Goal: Task Accomplishment & Management: Complete application form

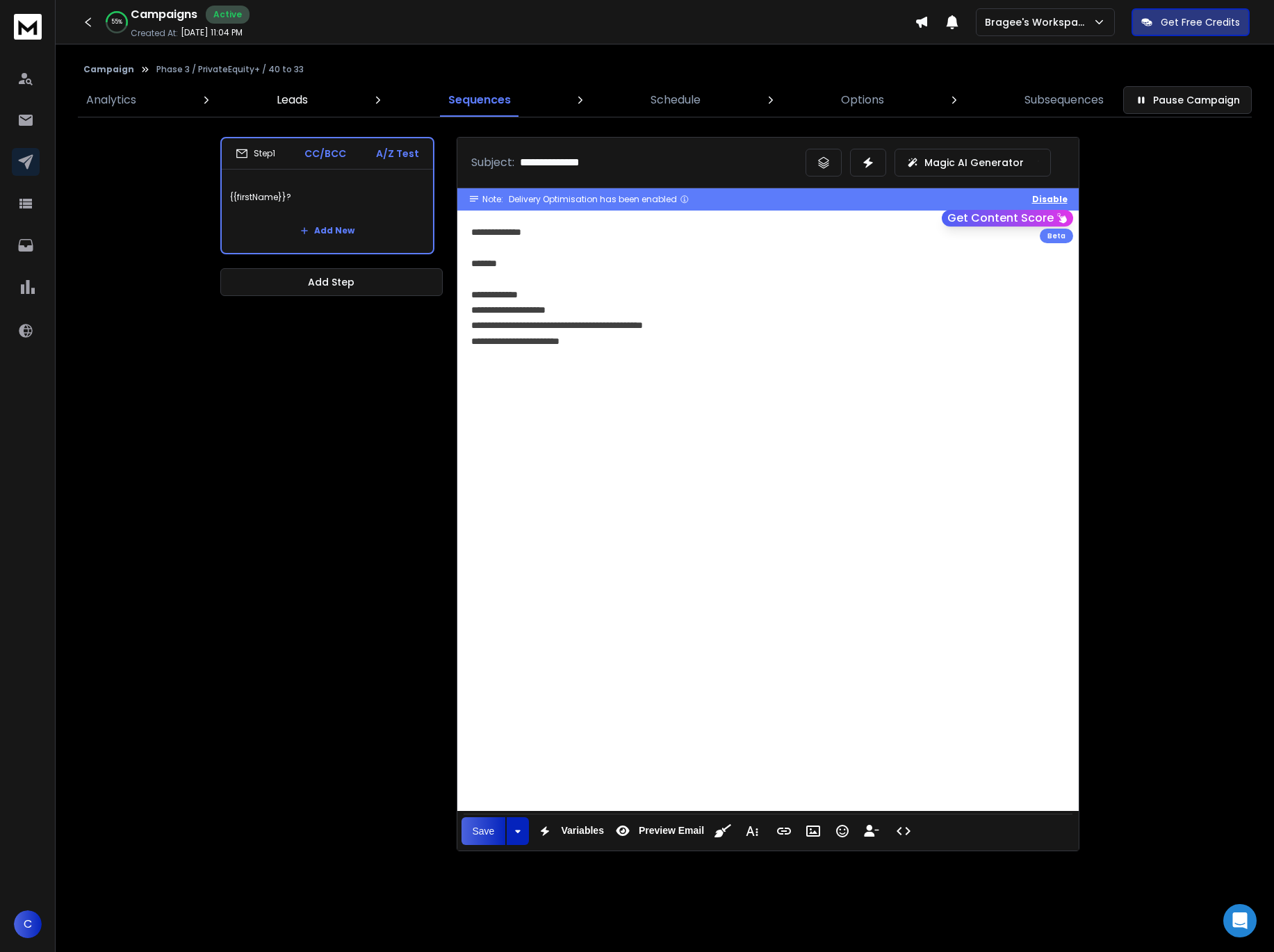
click at [308, 114] on link "Leads" at bounding box center [292, 100] width 48 height 34
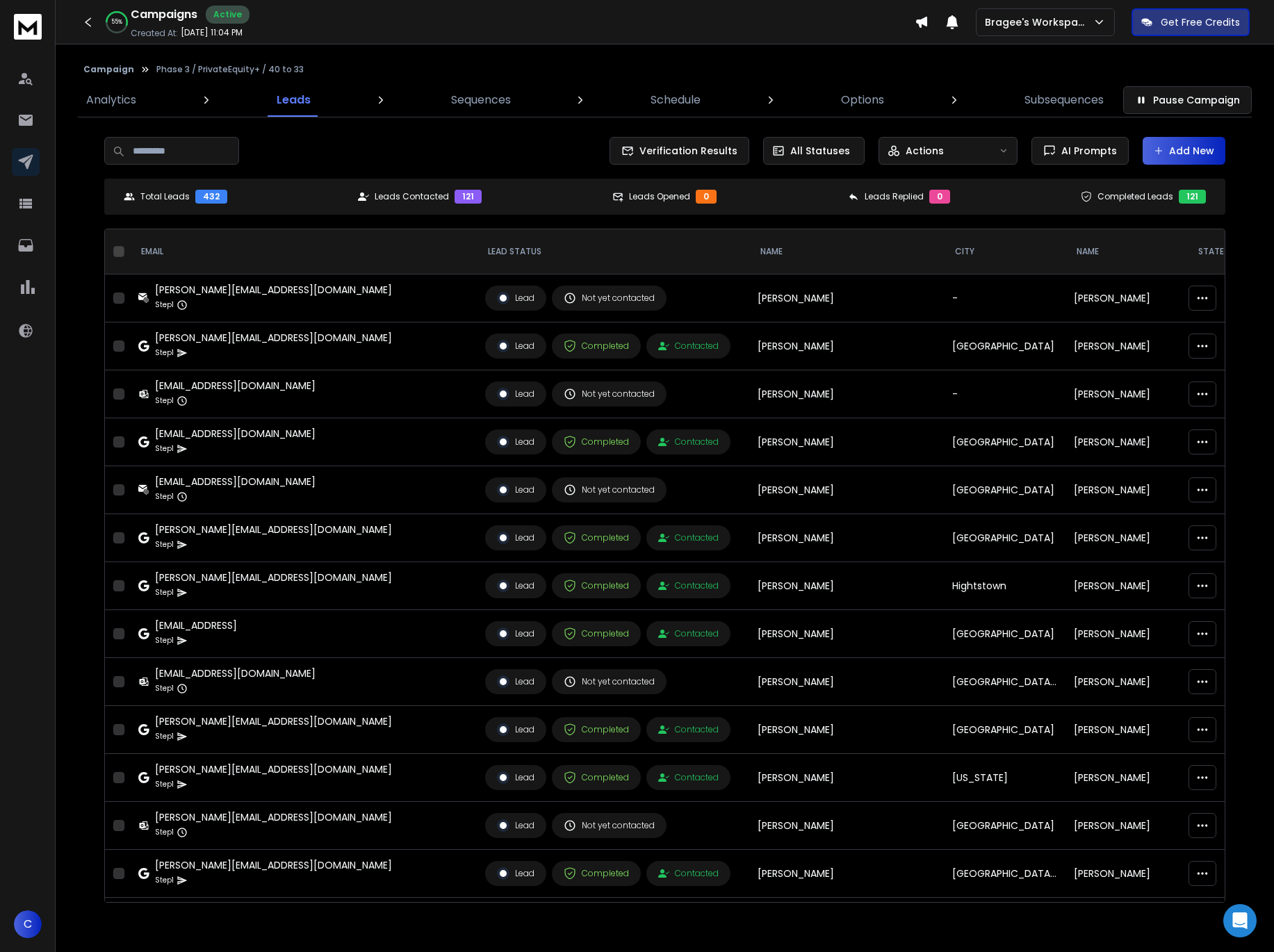
click at [1174, 159] on button "Add New" at bounding box center [1184, 150] width 83 height 28
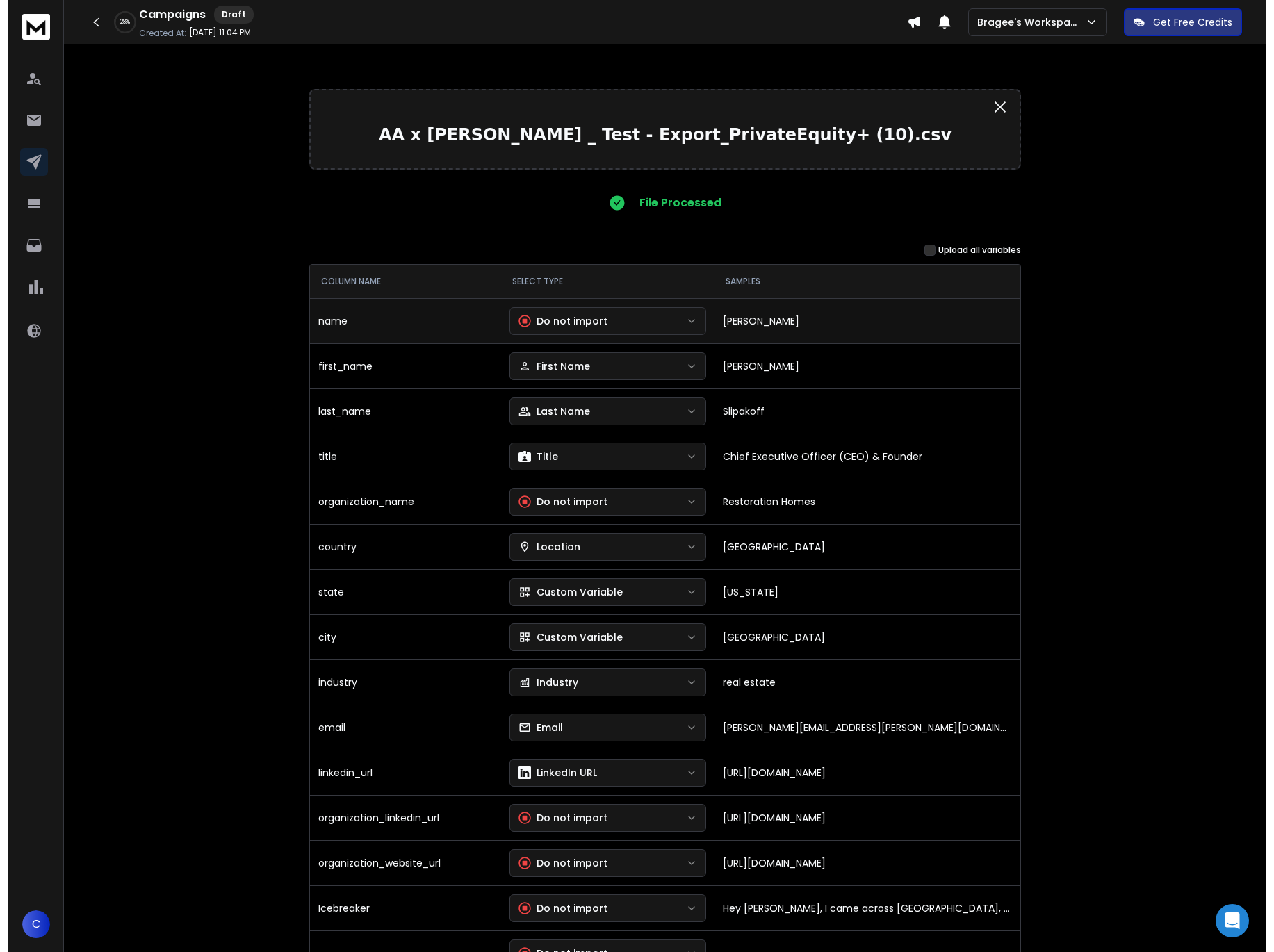
scroll to position [240, 0]
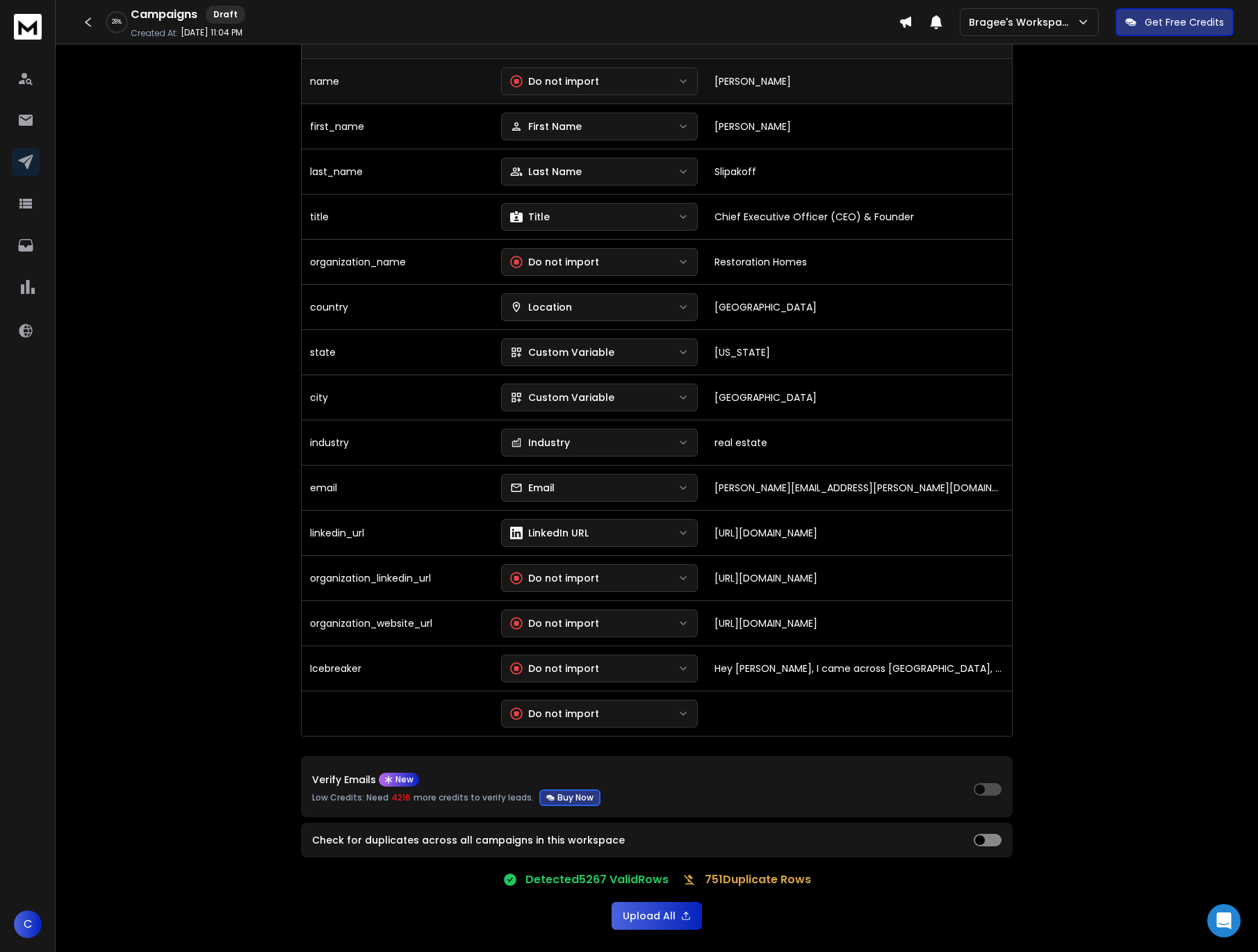
click at [629, 86] on button "Do not import" at bounding box center [599, 81] width 198 height 28
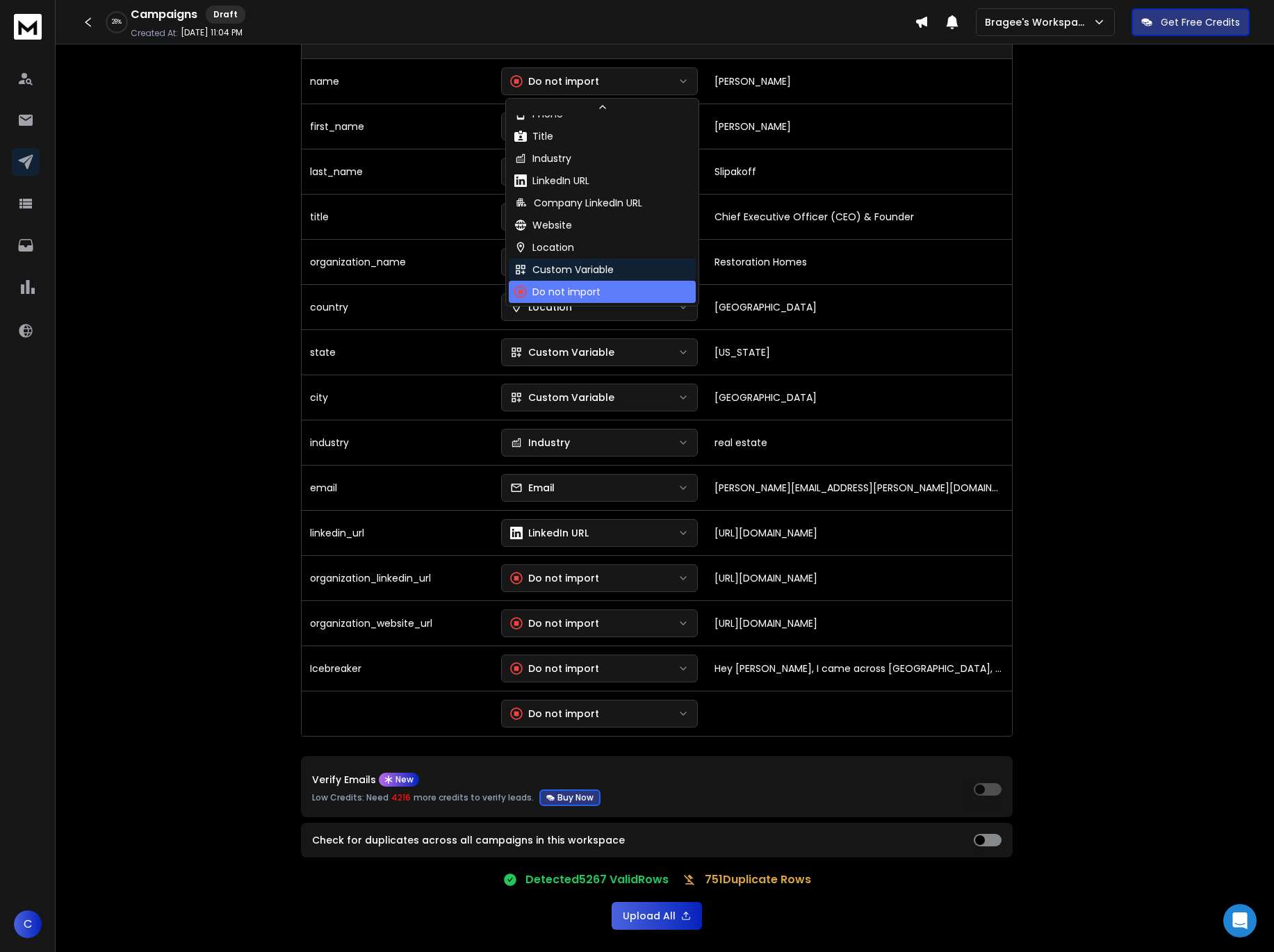
scroll to position [127, 0]
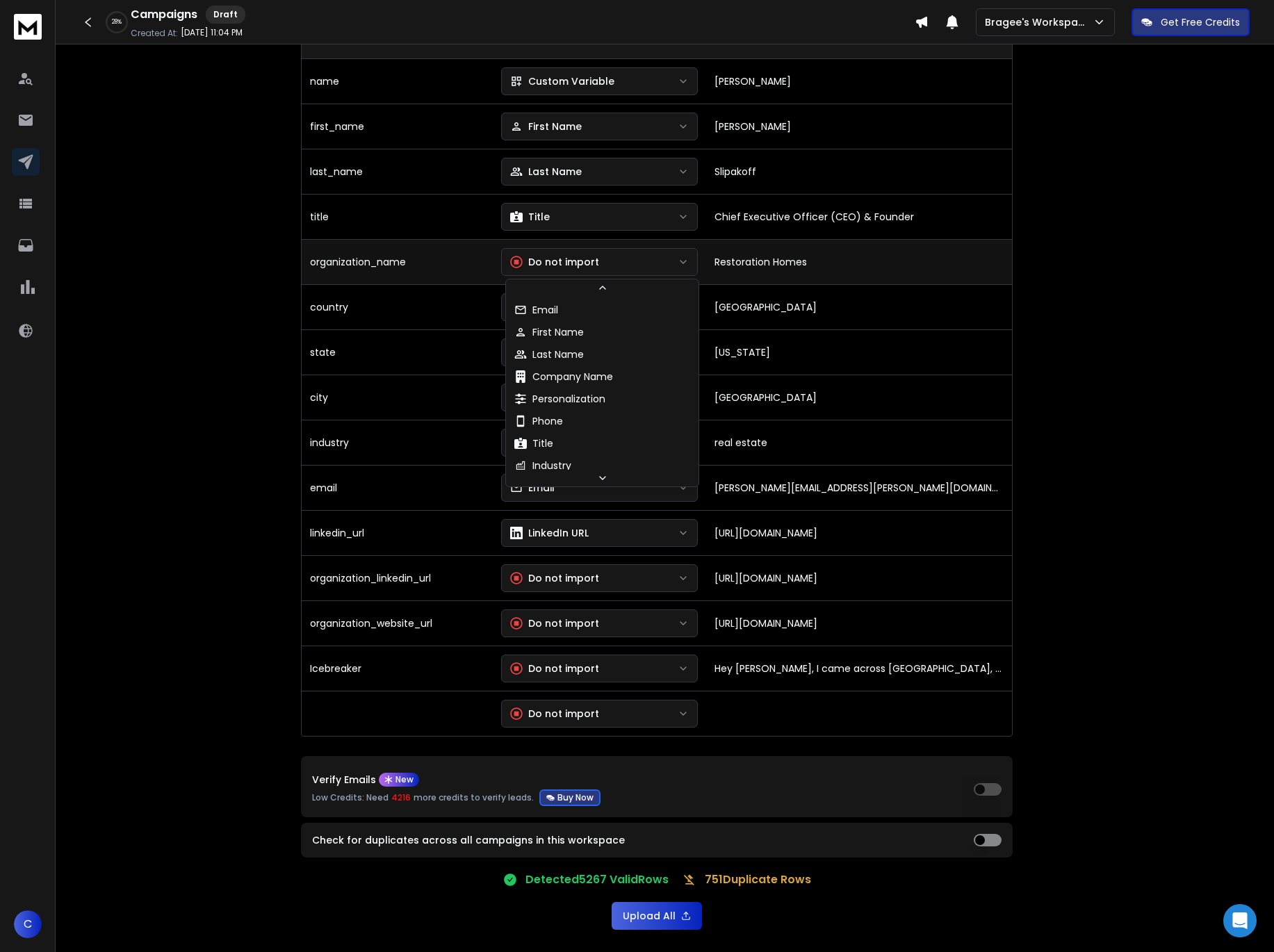
click at [594, 271] on button "Do not import" at bounding box center [600, 261] width 198 height 28
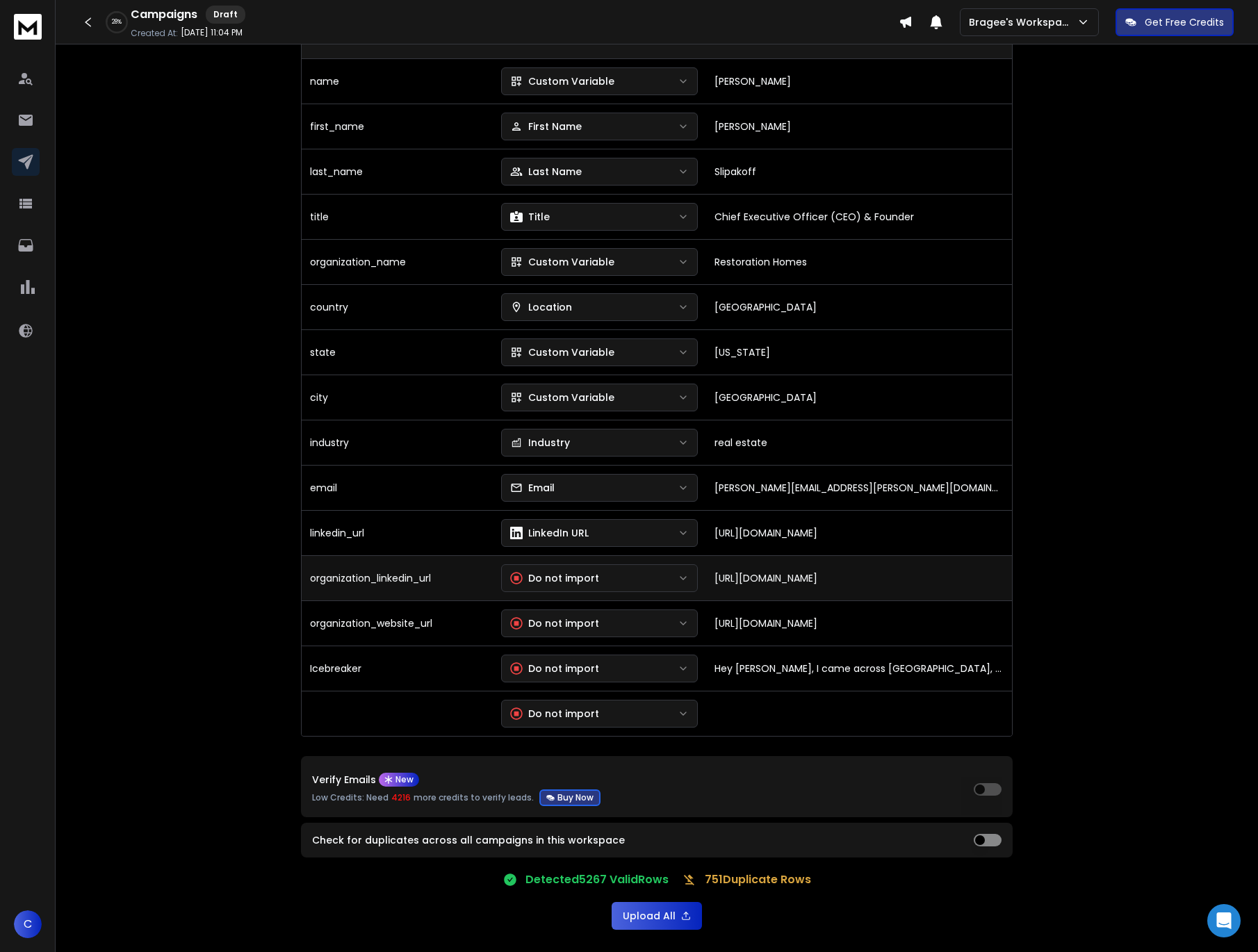
click at [564, 577] on div "Do not import" at bounding box center [555, 578] width 89 height 14
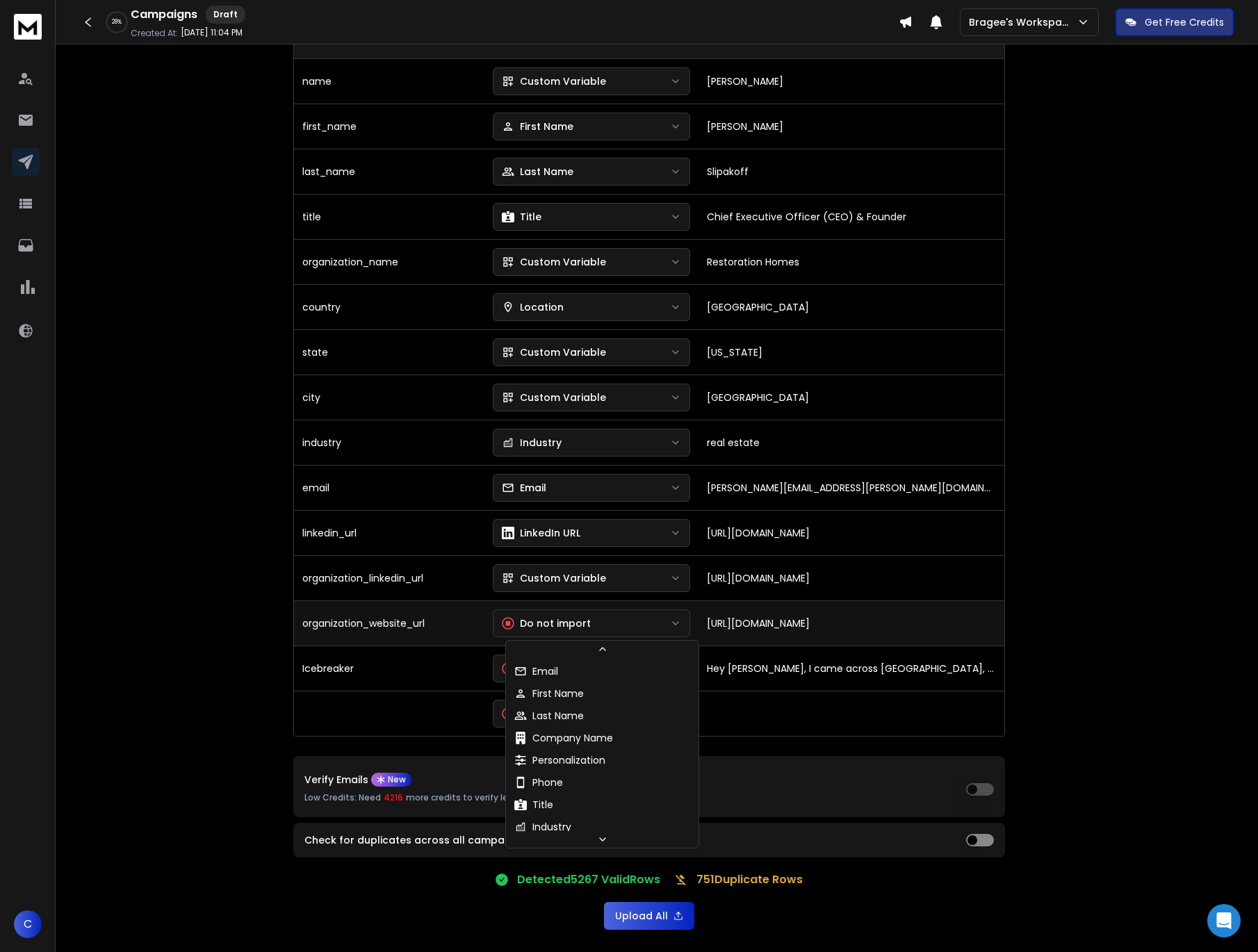
click at [577, 628] on div "Do not import" at bounding box center [547, 623] width 89 height 14
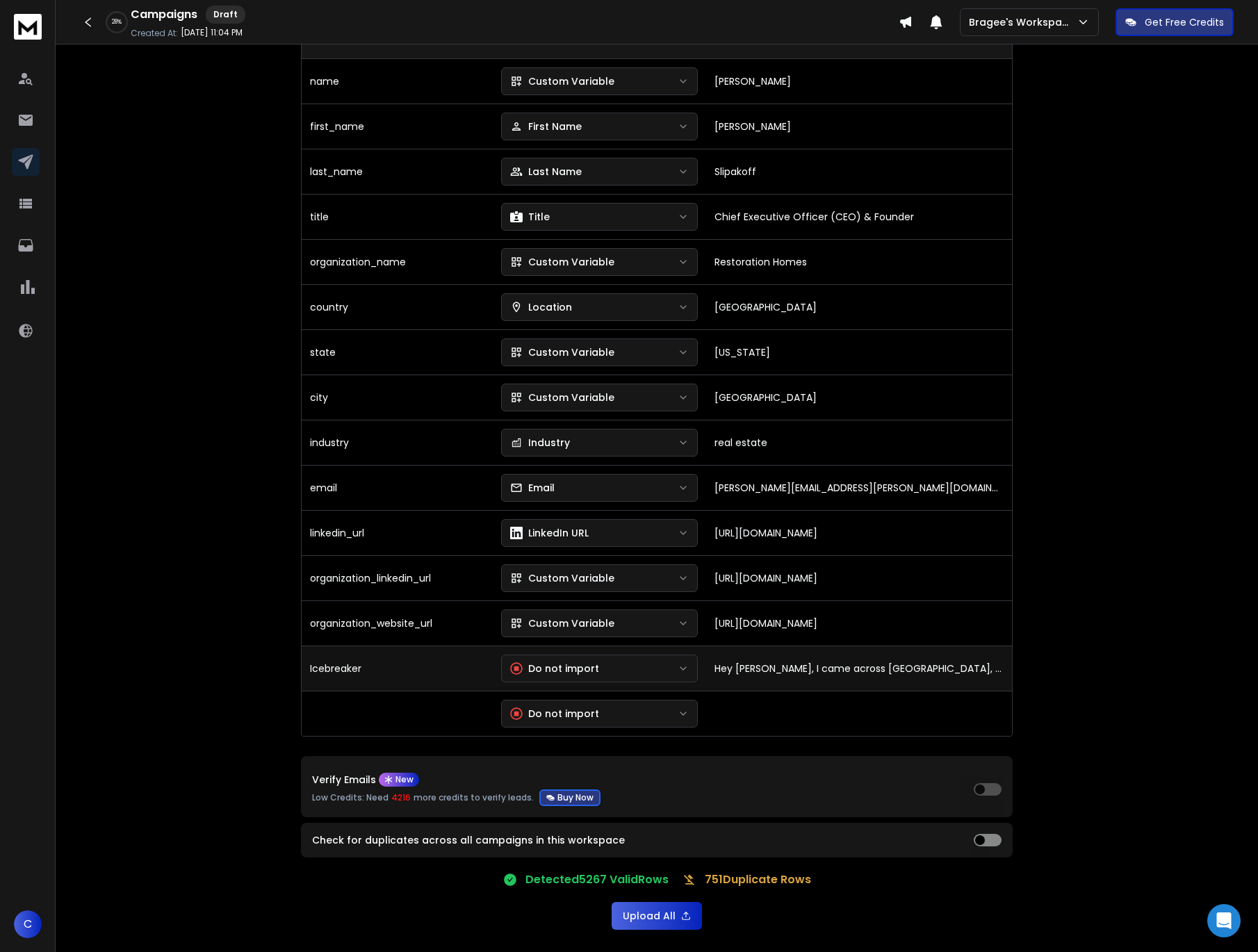
click at [566, 670] on div "Do not import" at bounding box center [555, 668] width 89 height 14
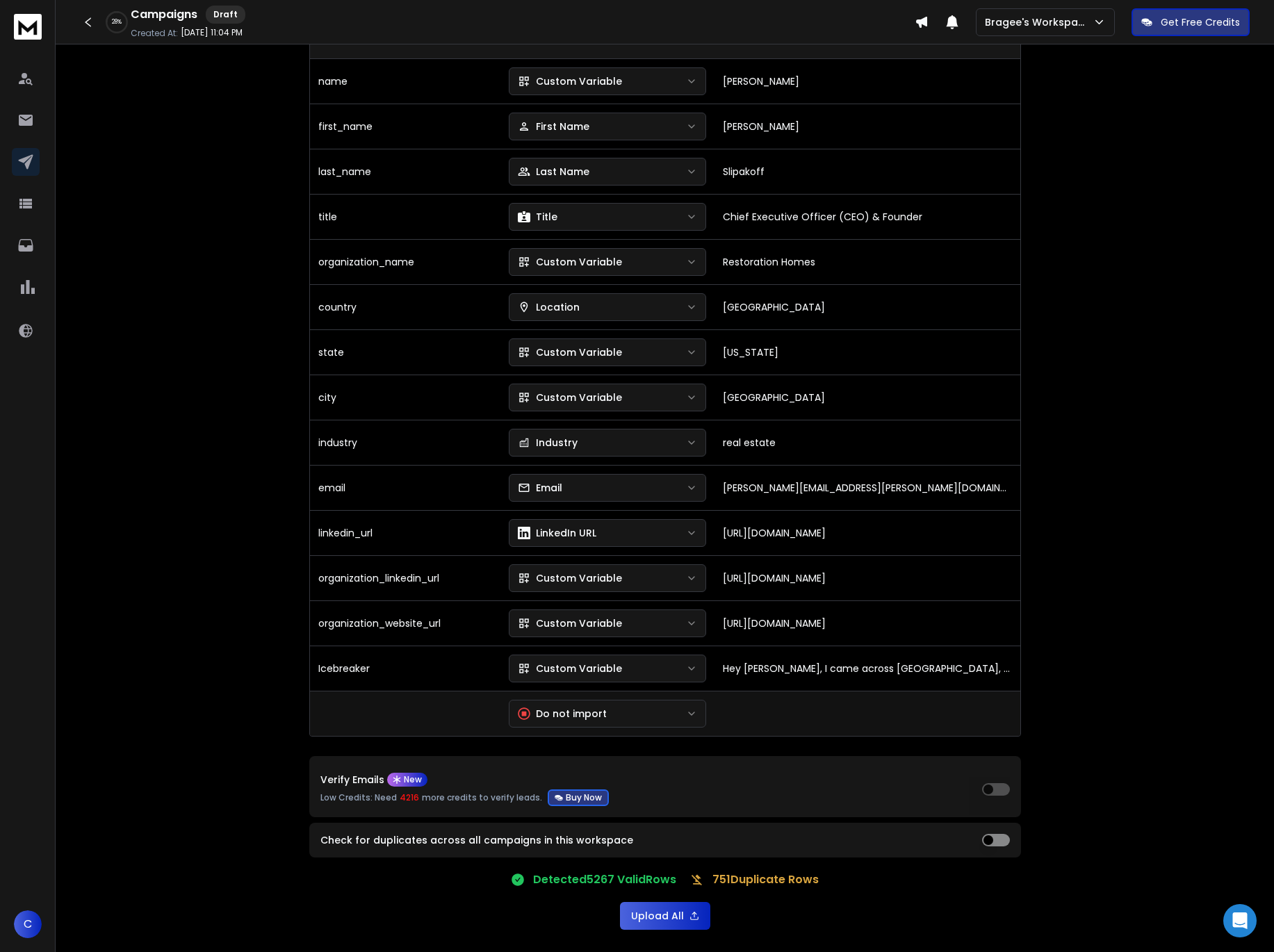
click at [578, 714] on div "Do not import" at bounding box center [562, 713] width 89 height 14
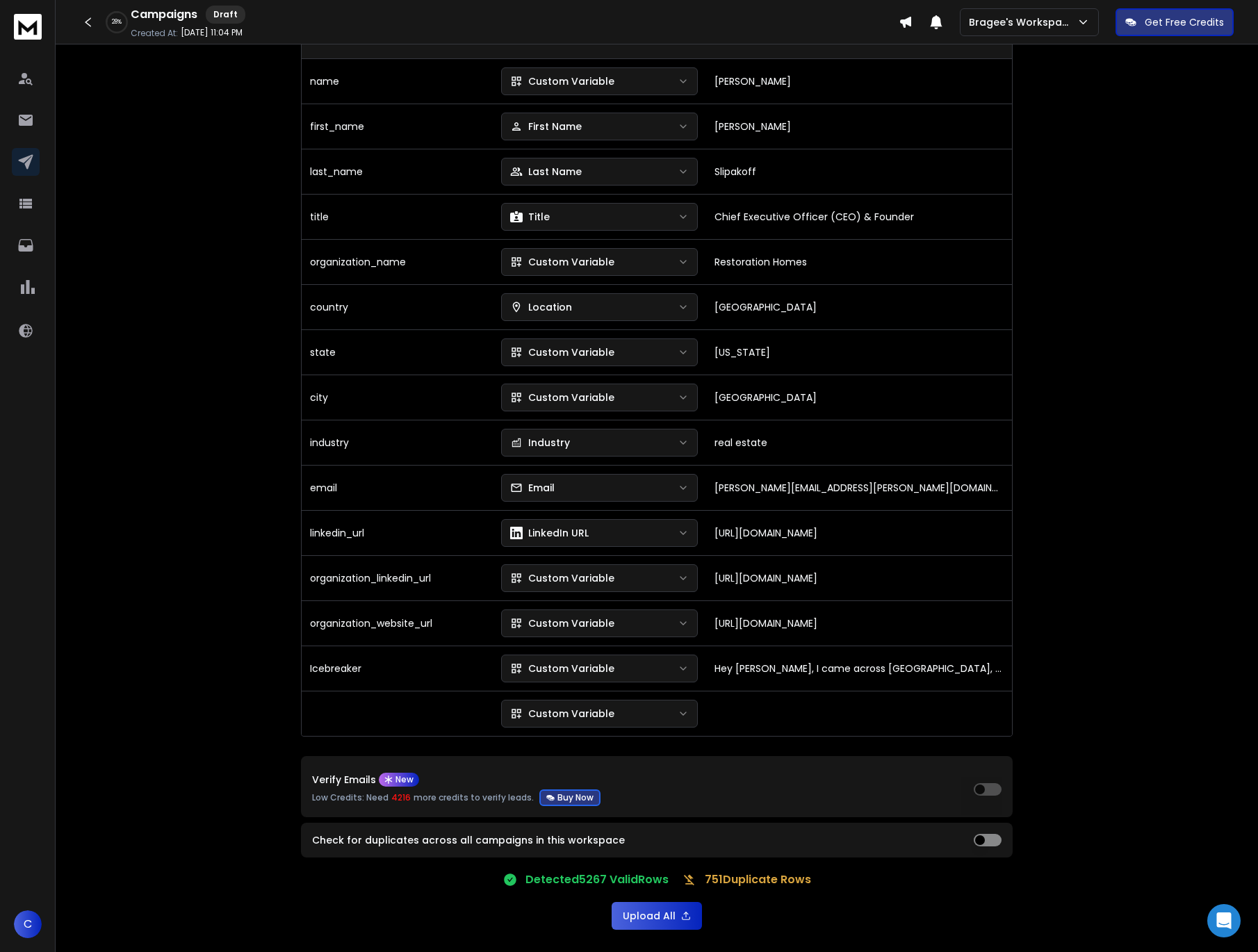
click at [984, 845] on button "Check for duplicates across all campaigns in this workspace" at bounding box center [987, 840] width 28 height 13
click at [669, 918] on button "Upload All" at bounding box center [656, 916] width 90 height 28
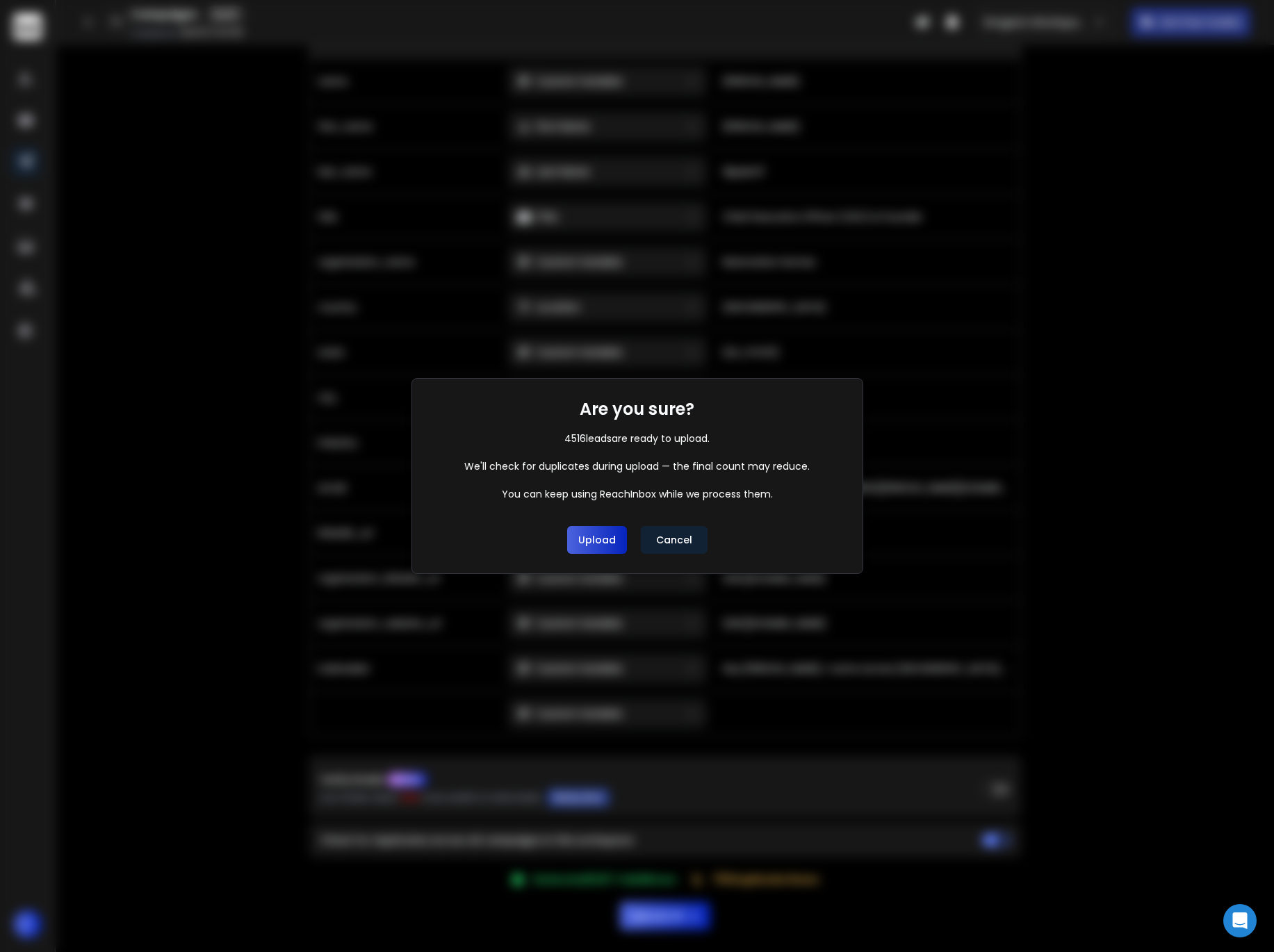
click at [585, 534] on button "Upload" at bounding box center [597, 539] width 60 height 28
